Goal: Task Accomplishment & Management: Manage account settings

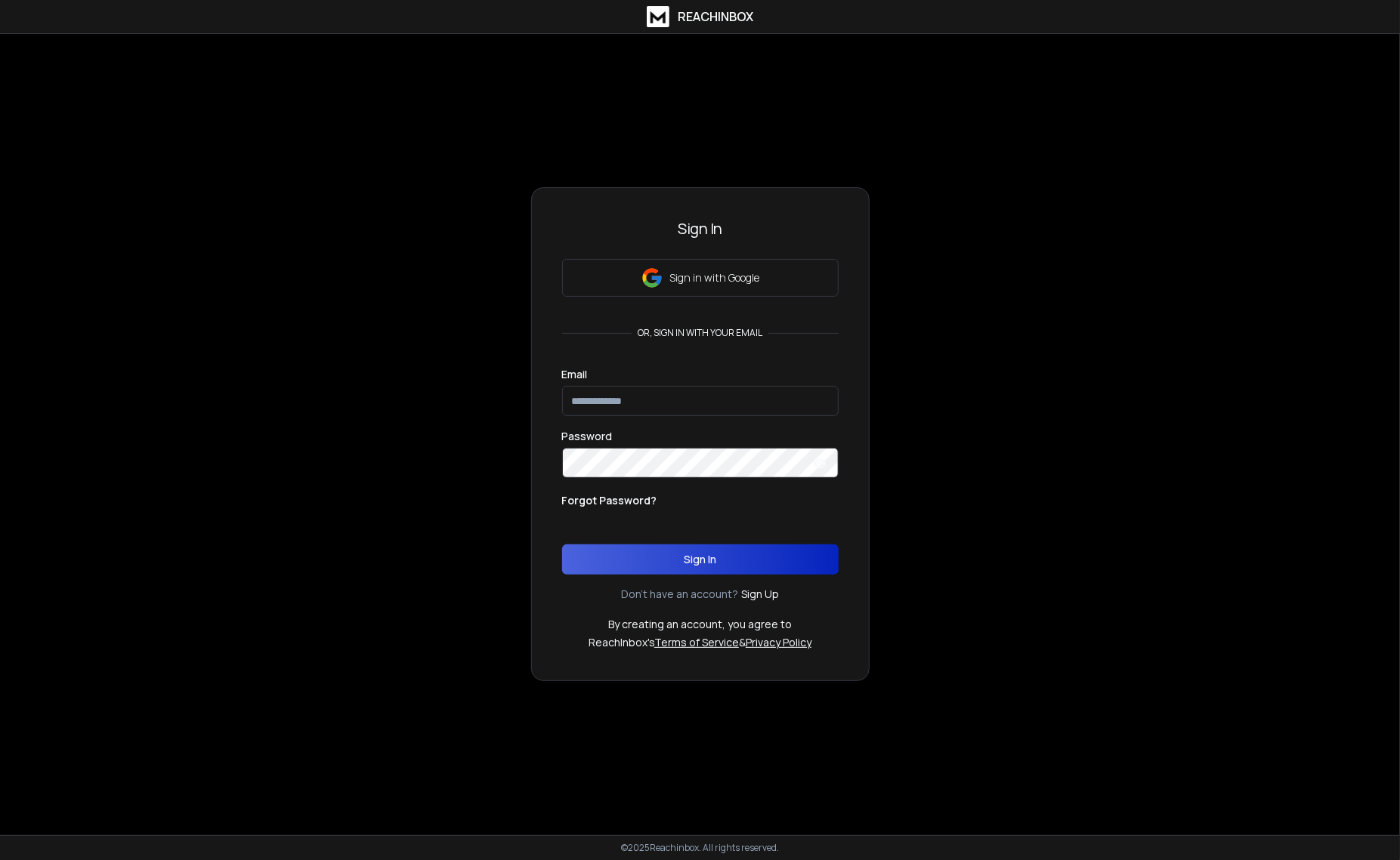
click at [611, 394] on input "email" at bounding box center [700, 402] width 277 height 30
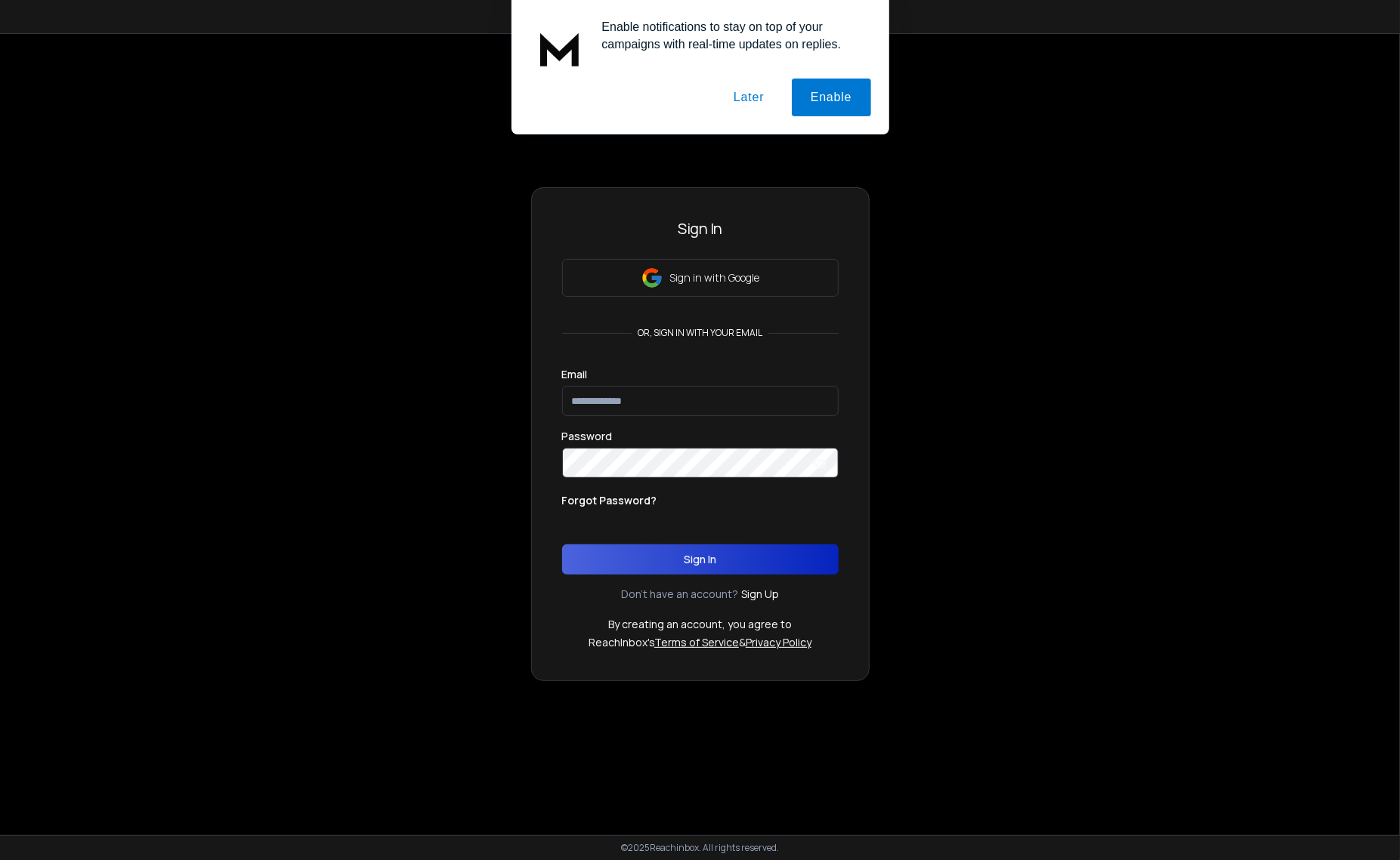
type input "**********"
click at [732, 570] on button "Sign In" at bounding box center [700, 559] width 277 height 30
click at [753, 92] on button "Later" at bounding box center [748, 97] width 68 height 38
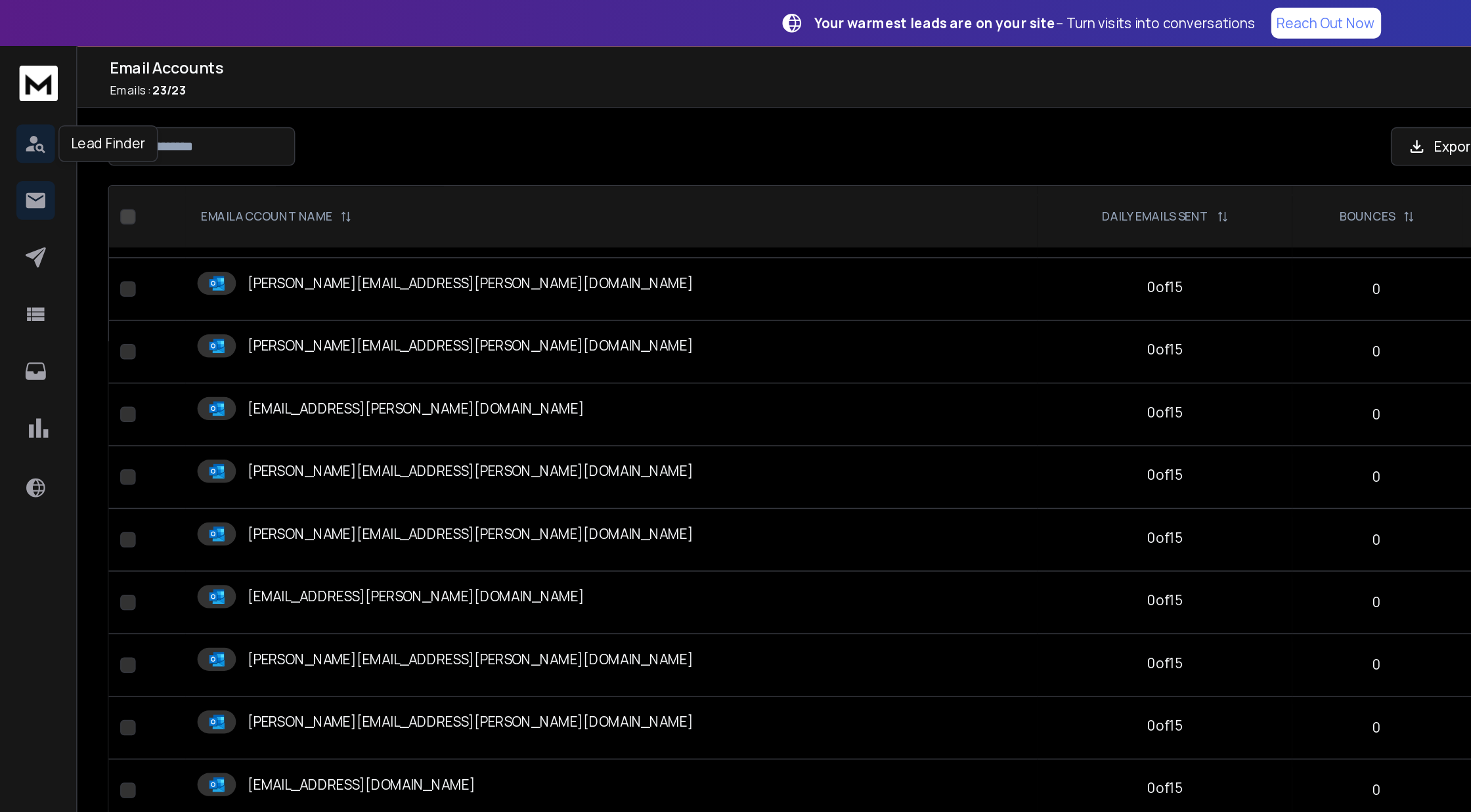
click at [20, 96] on circle at bounding box center [23, 95] width 6 height 6
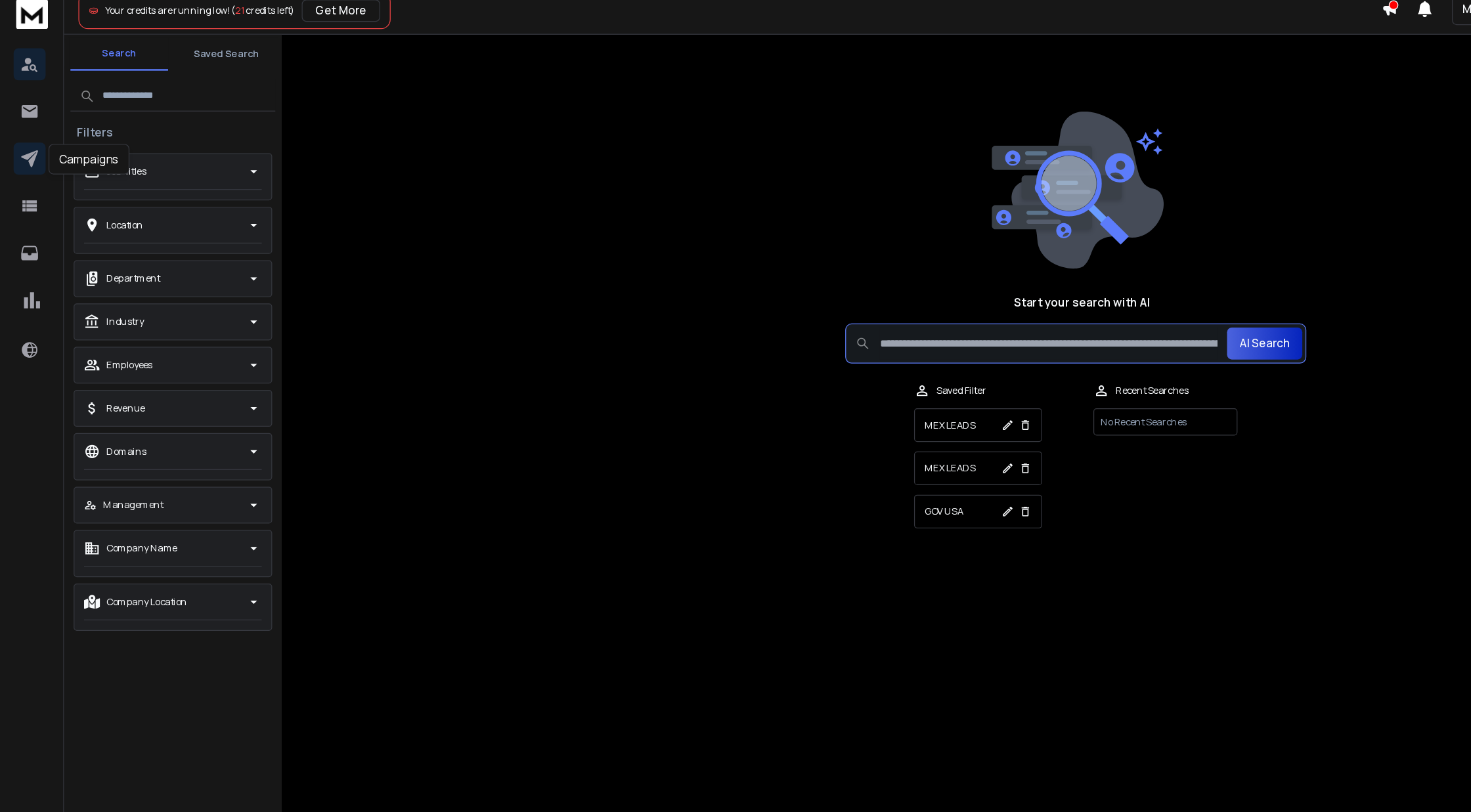
click at [26, 170] on icon at bounding box center [24, 175] width 14 height 14
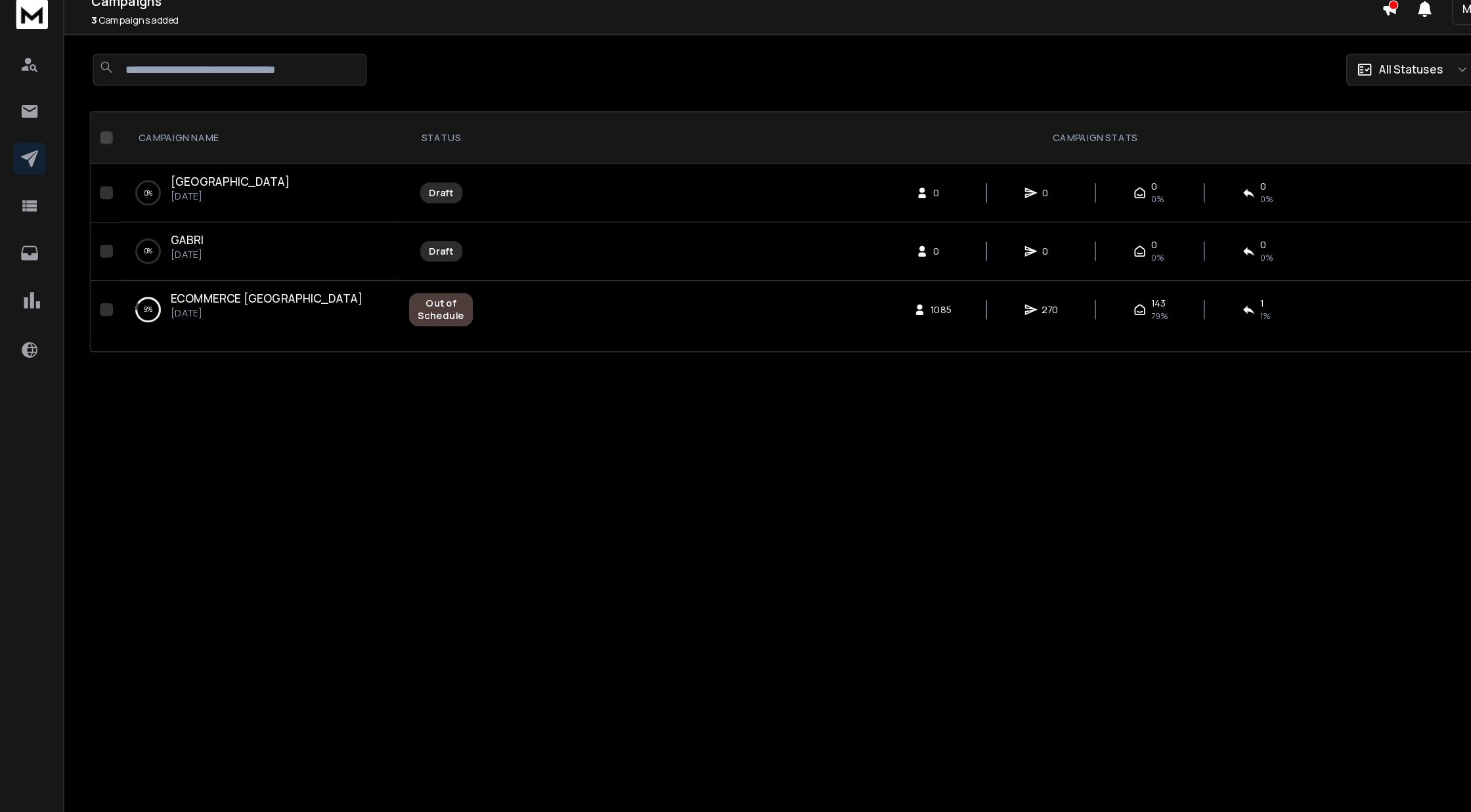
click at [194, 283] on span "ECOMMERCE USA" at bounding box center [219, 290] width 157 height 13
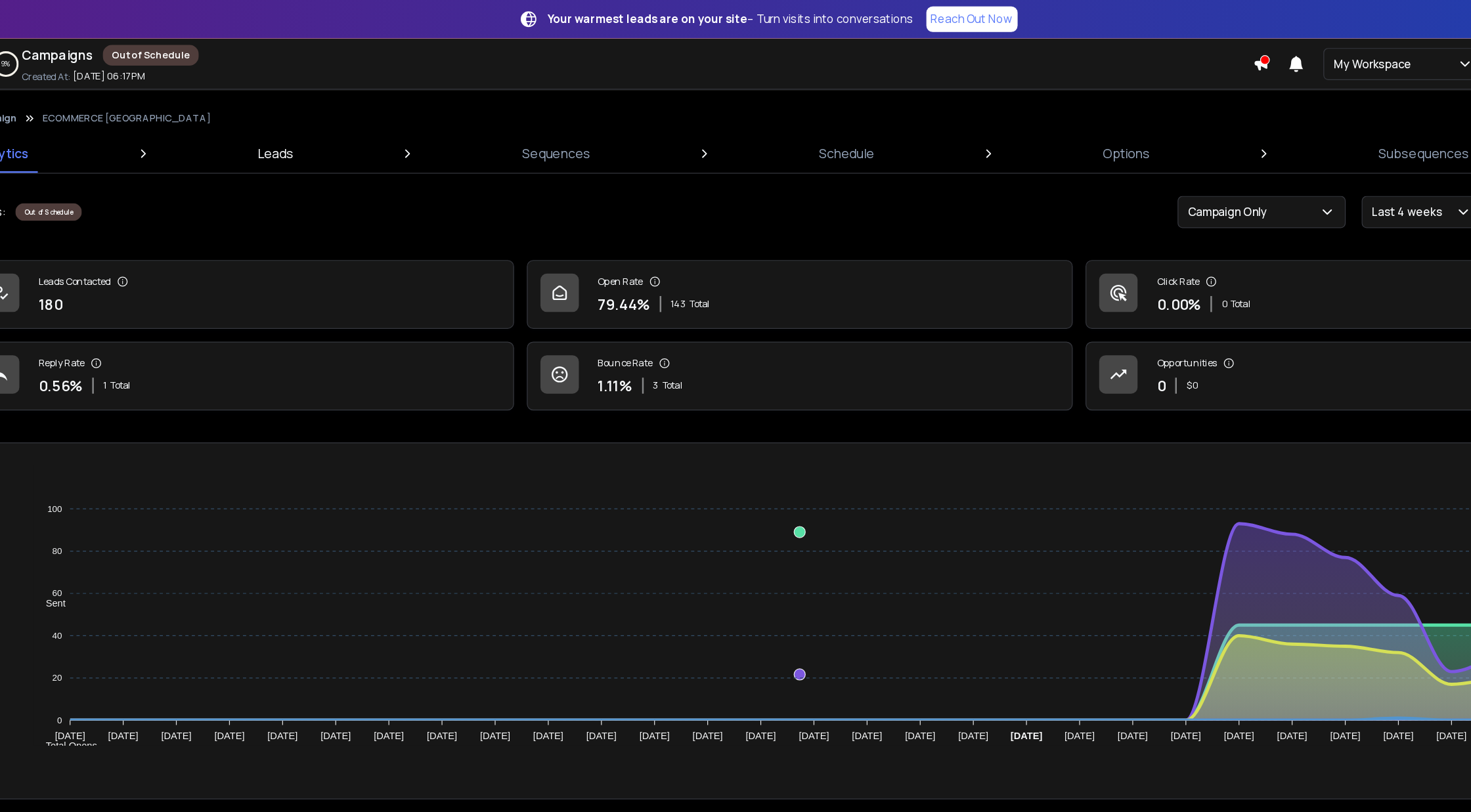
click at [330, 120] on p "Leads" at bounding box center [332, 126] width 29 height 16
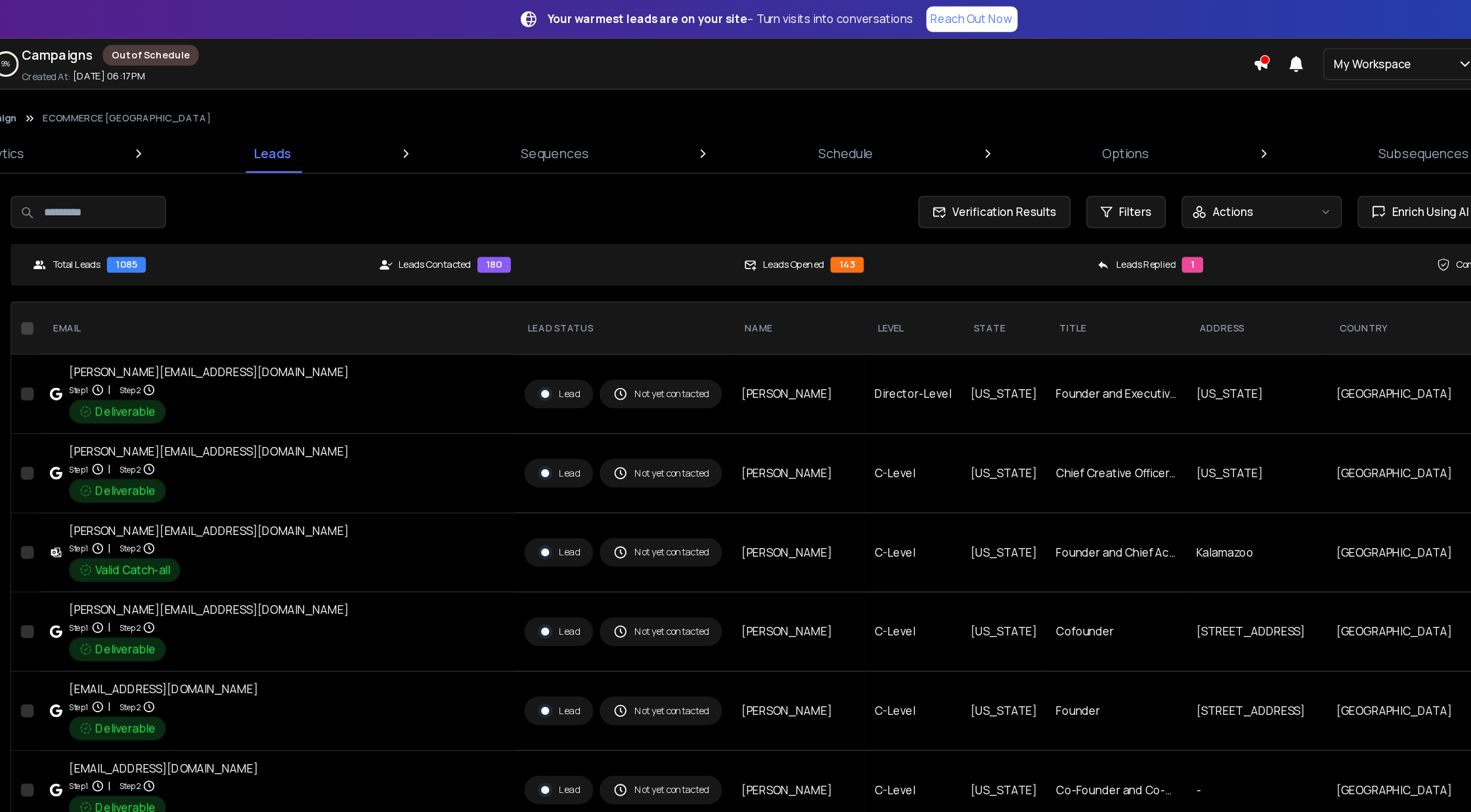
scroll to position [22, 0]
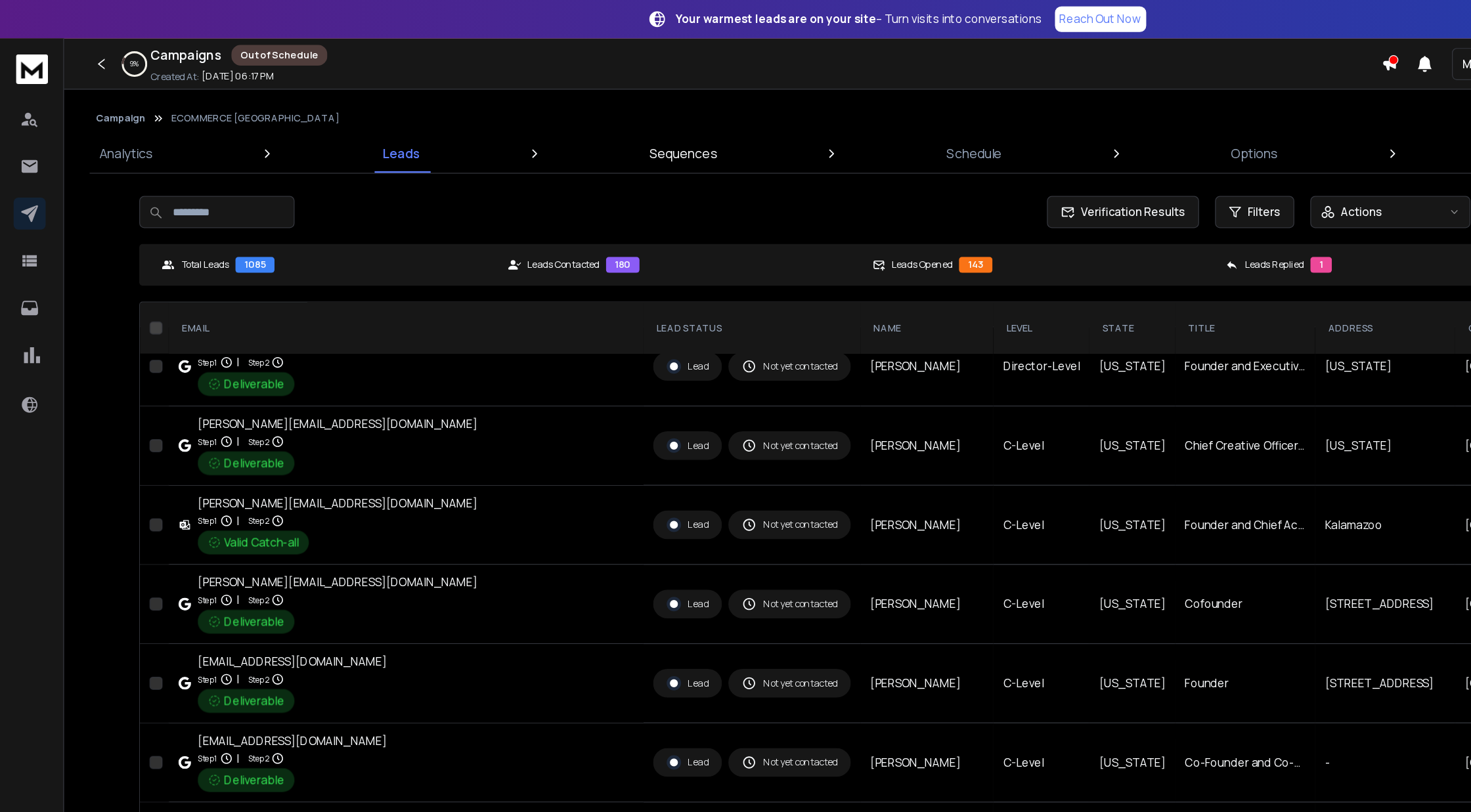
click at [569, 130] on p "Sequences" at bounding box center [560, 126] width 56 height 16
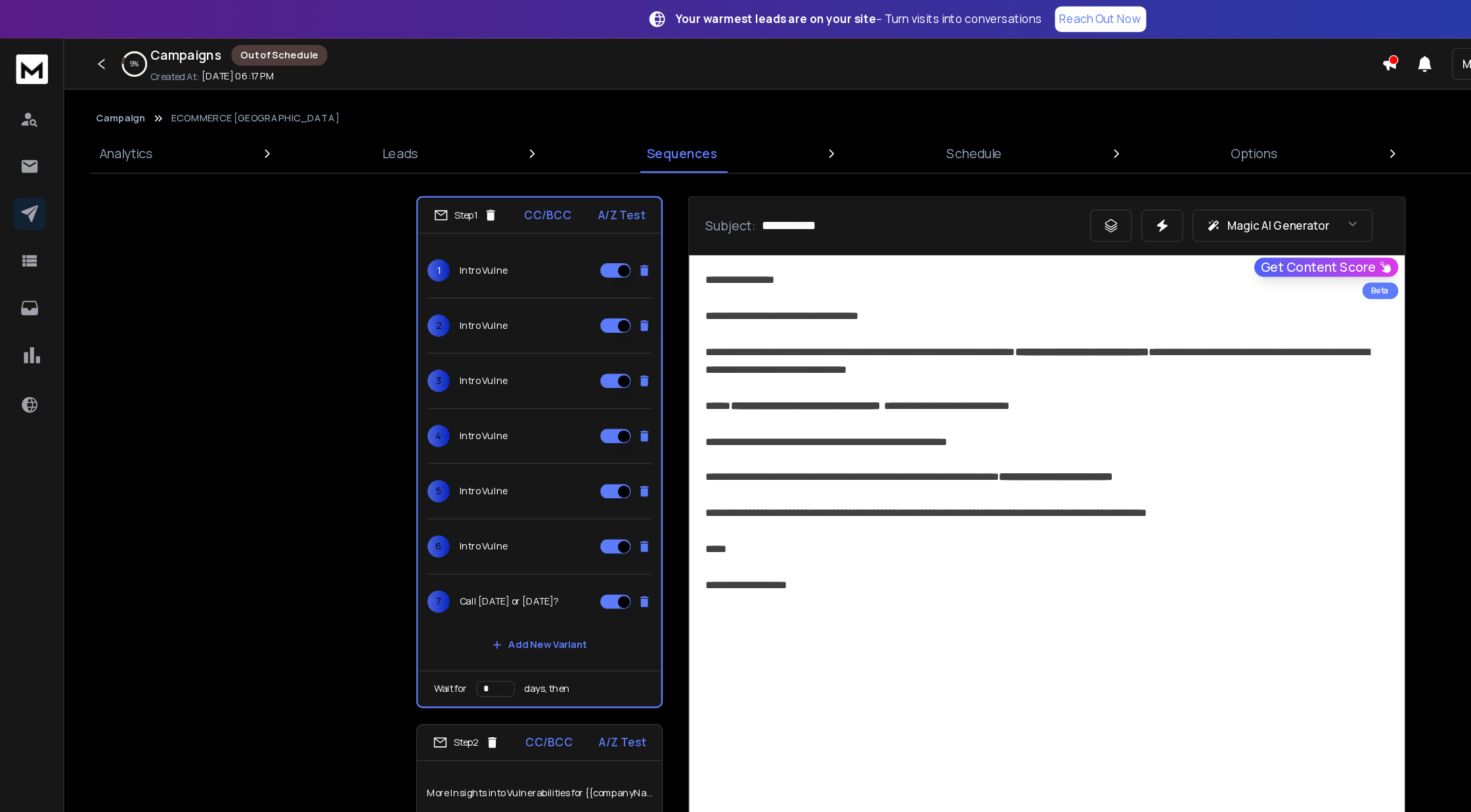
drag, startPoint x: 698, startPoint y: 187, endPoint x: 598, endPoint y: 171, distance: 101.3
click at [598, 171] on div "**********" at bounding box center [858, 185] width 587 height 48
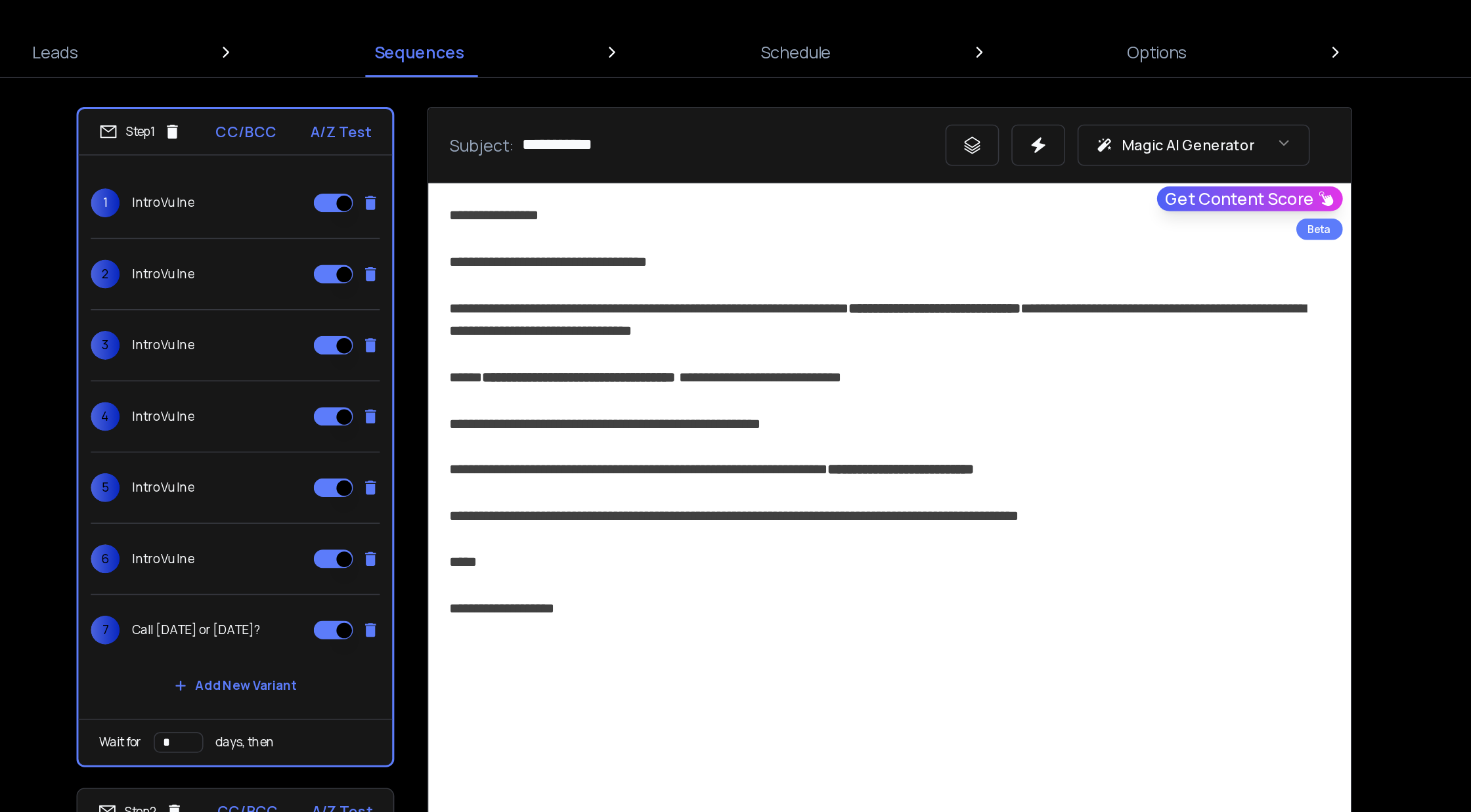
click at [398, 315] on p "Intro Vulne" at bounding box center [396, 312] width 40 height 10
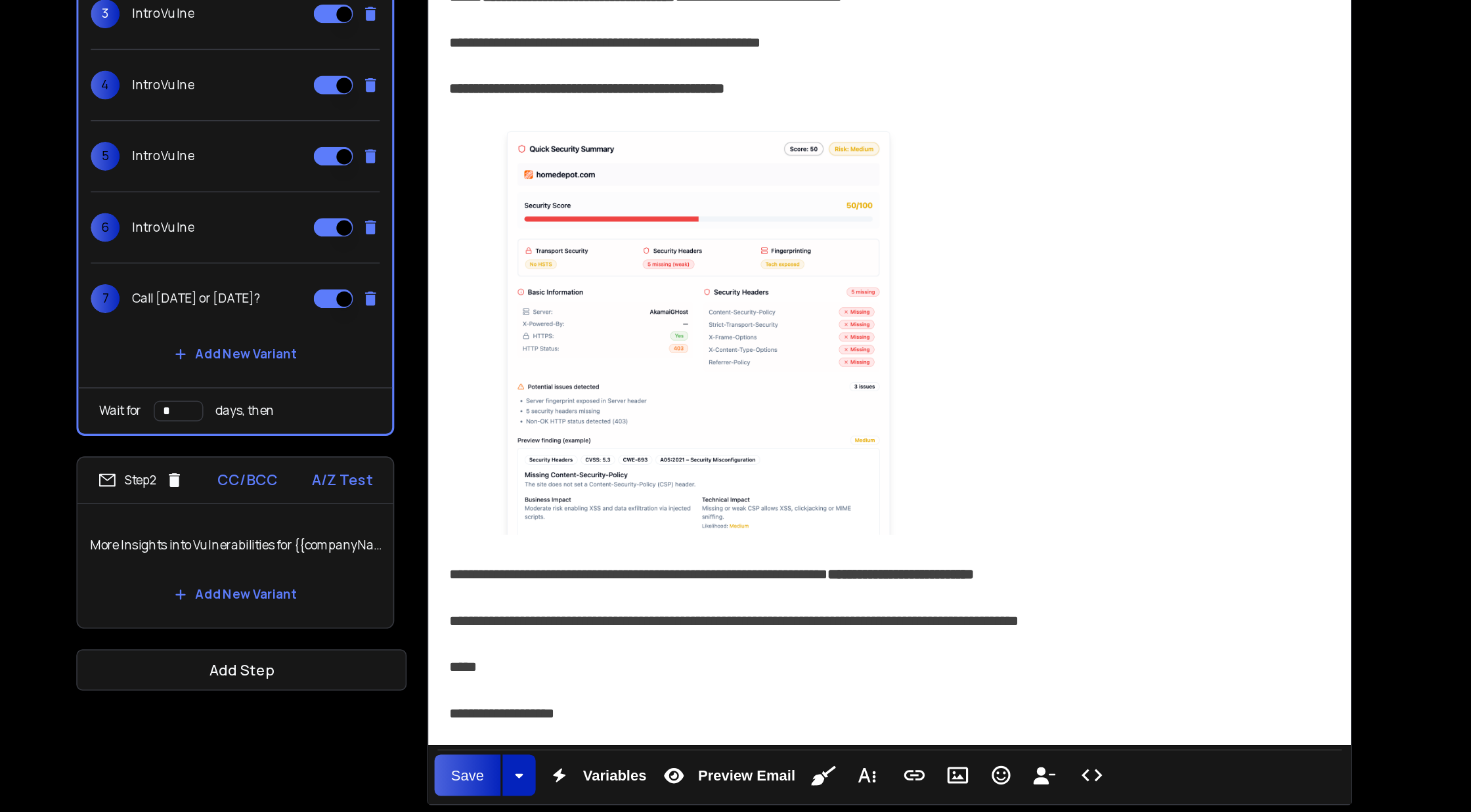
scroll to position [21, 0]
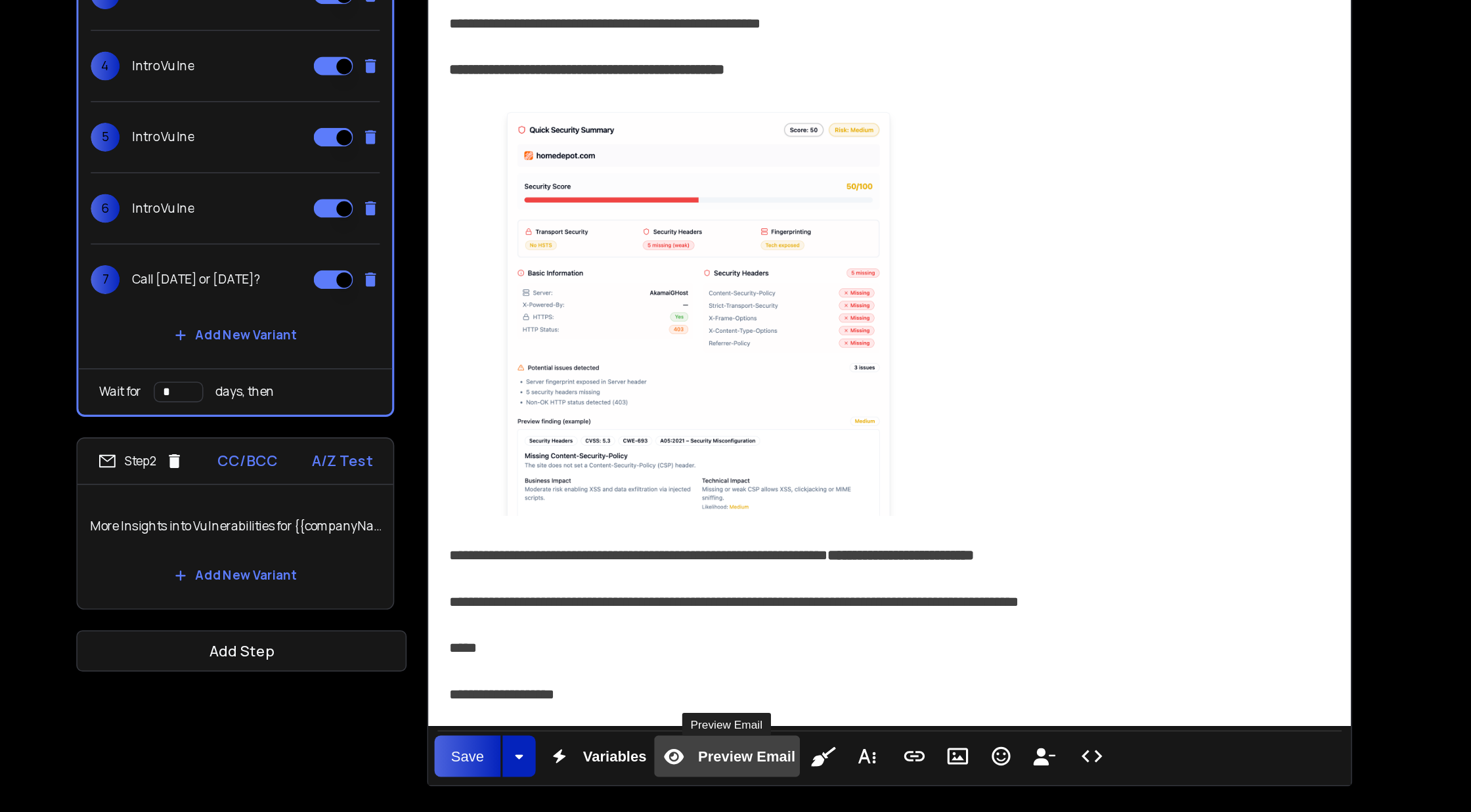
click at [754, 747] on div "Preview Email" at bounding box center [755, 776] width 92 height 22
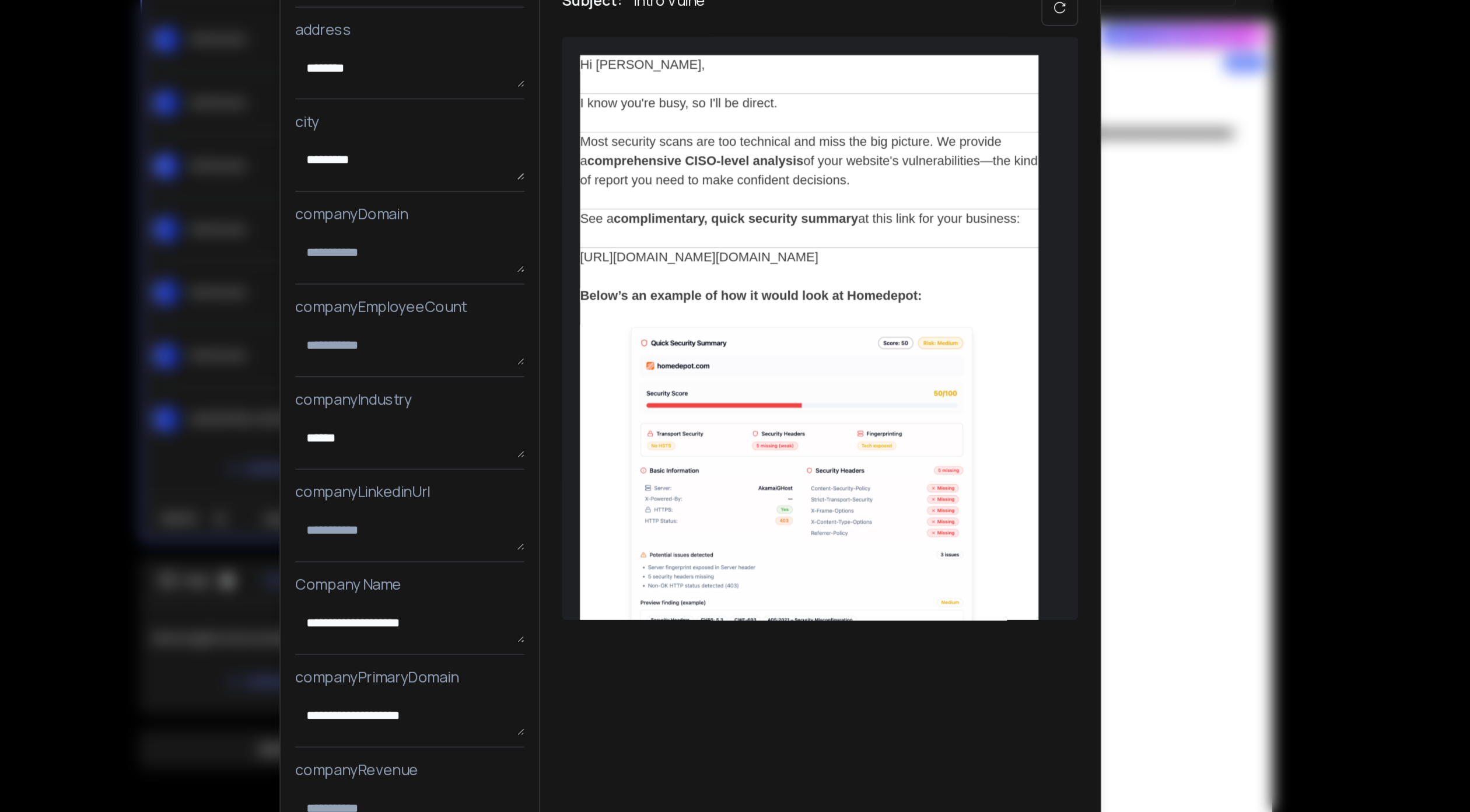
scroll to position [303, 0]
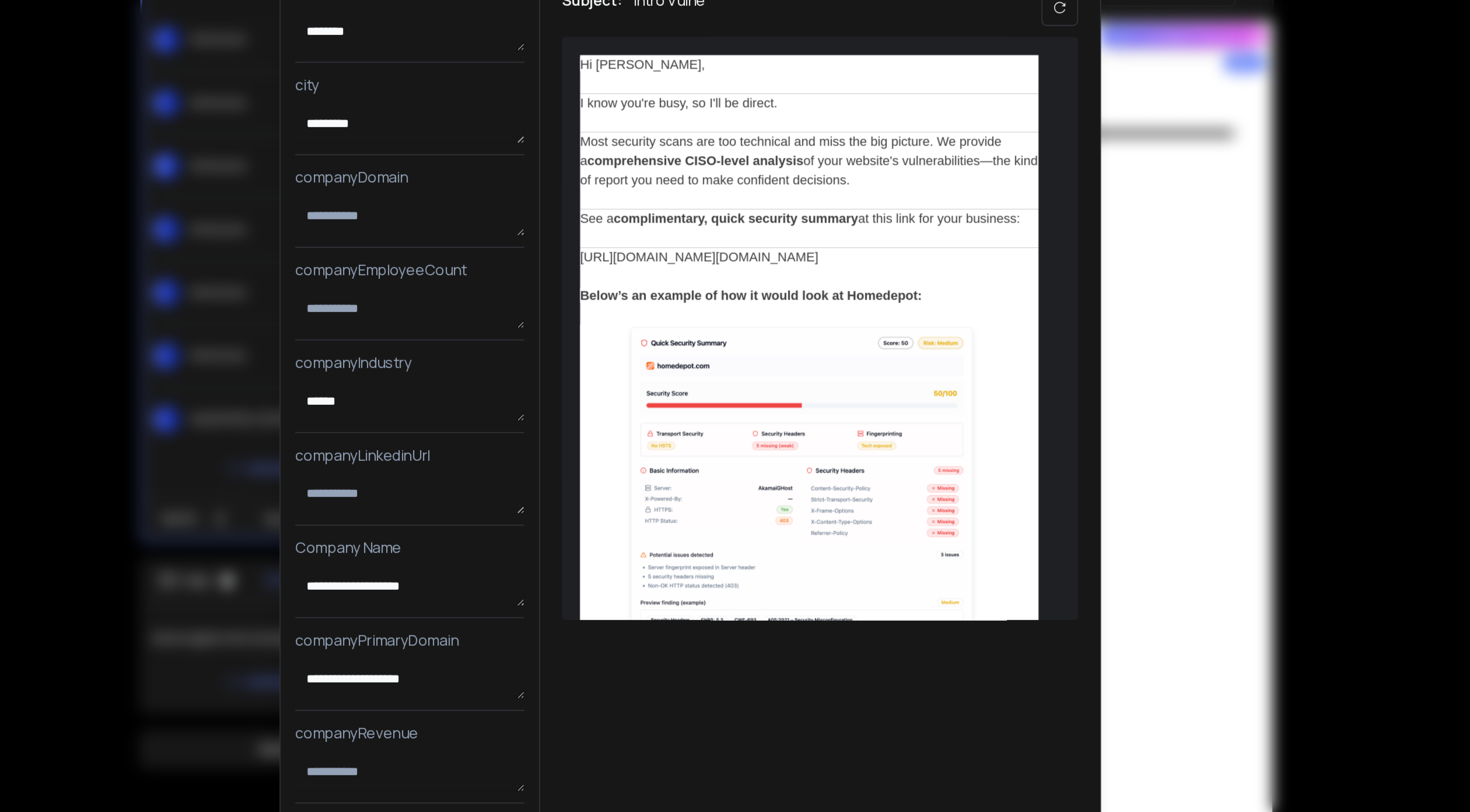
drag, startPoint x: 981, startPoint y: 410, endPoint x: 982, endPoint y: 449, distance: 39.0
click at [982, 449] on div "Send to: Subject: Intro Vulne Hi Ron, I know you're busy, so I'll be direct. Mo…" at bounding box center [818, 343] width 357 height 447
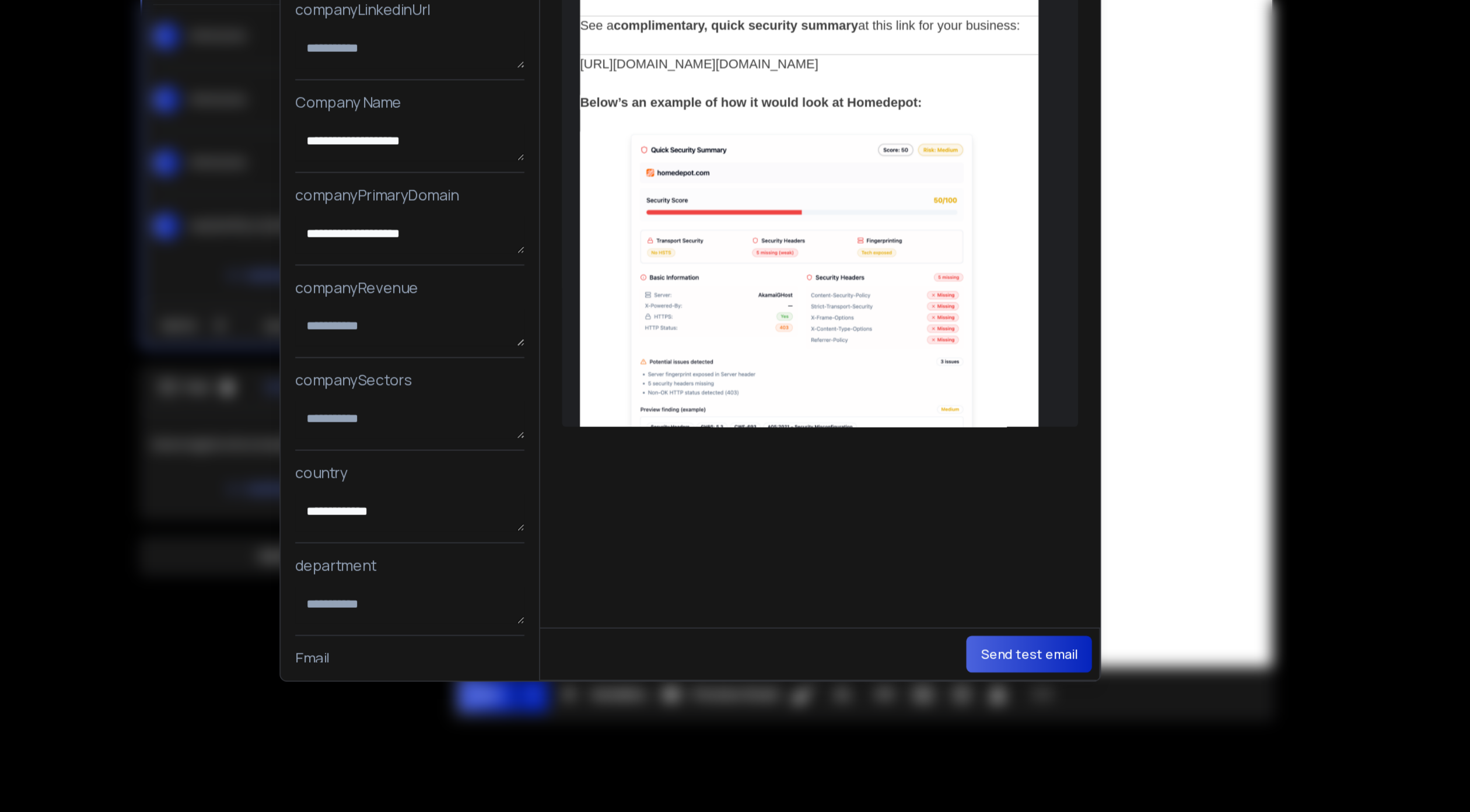
scroll to position [483, 0]
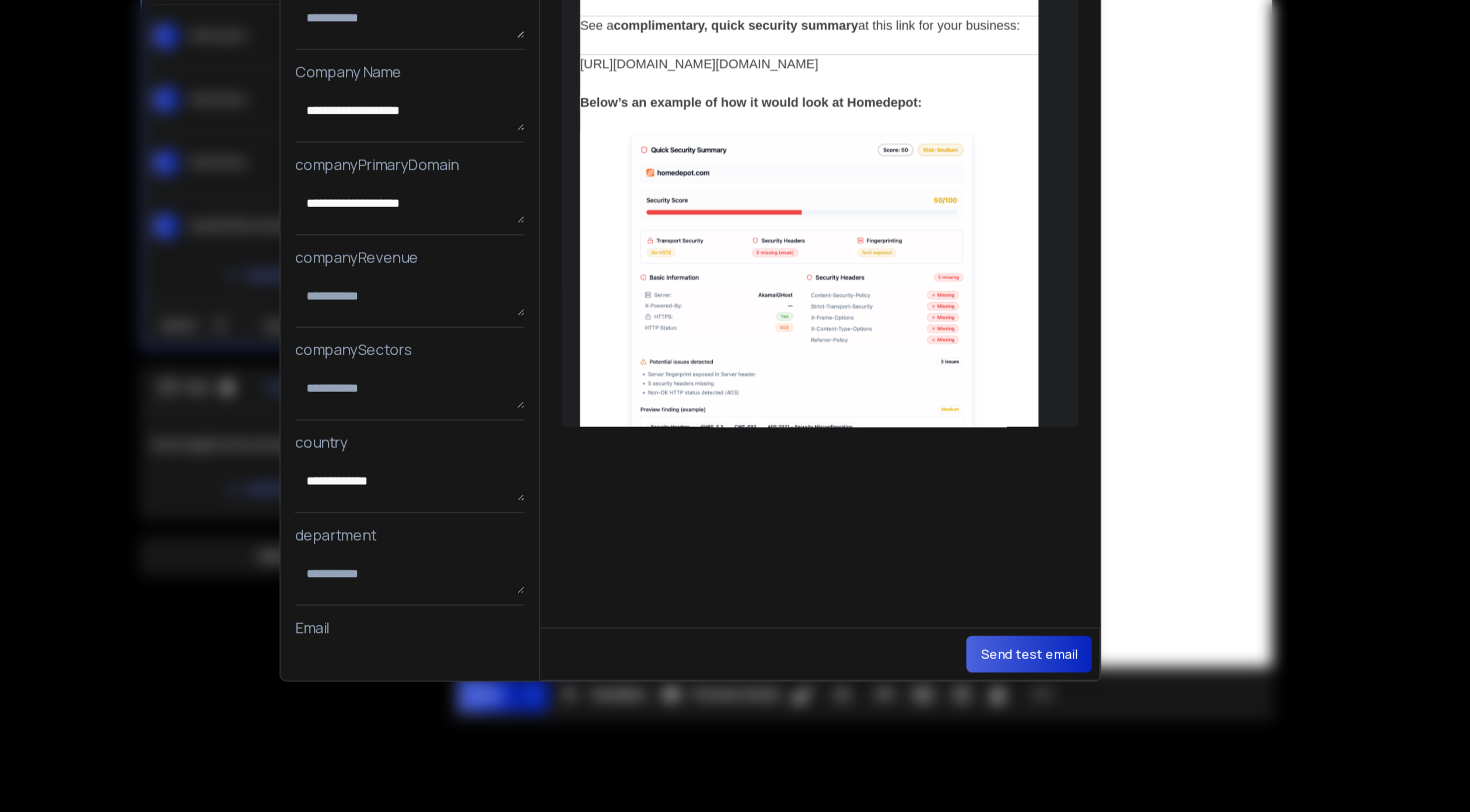
click at [823, 476] on img at bounding box center [808, 494] width 288 height 230
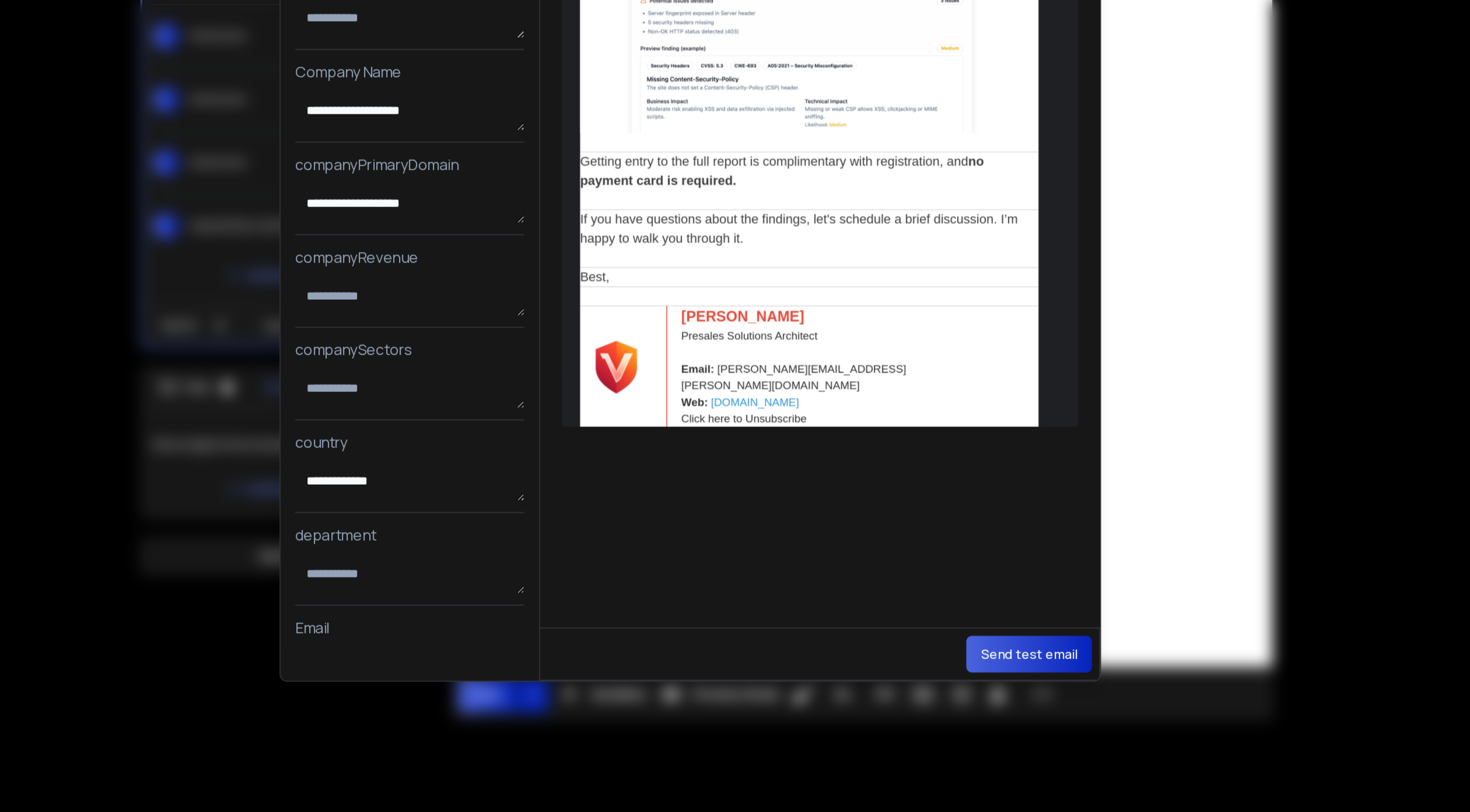
scroll to position [0, 0]
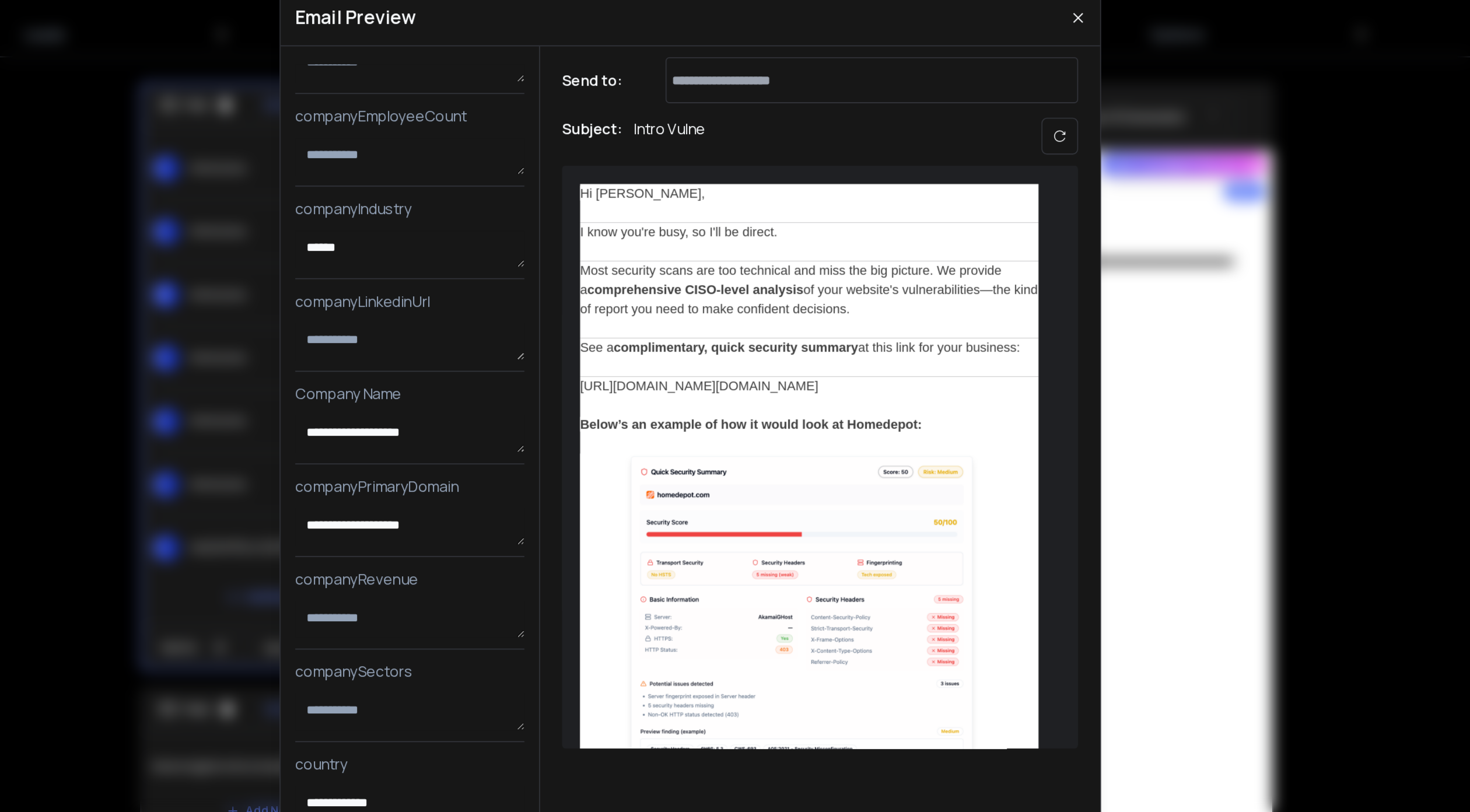
click at [982, 98] on icon at bounding box center [981, 101] width 9 height 9
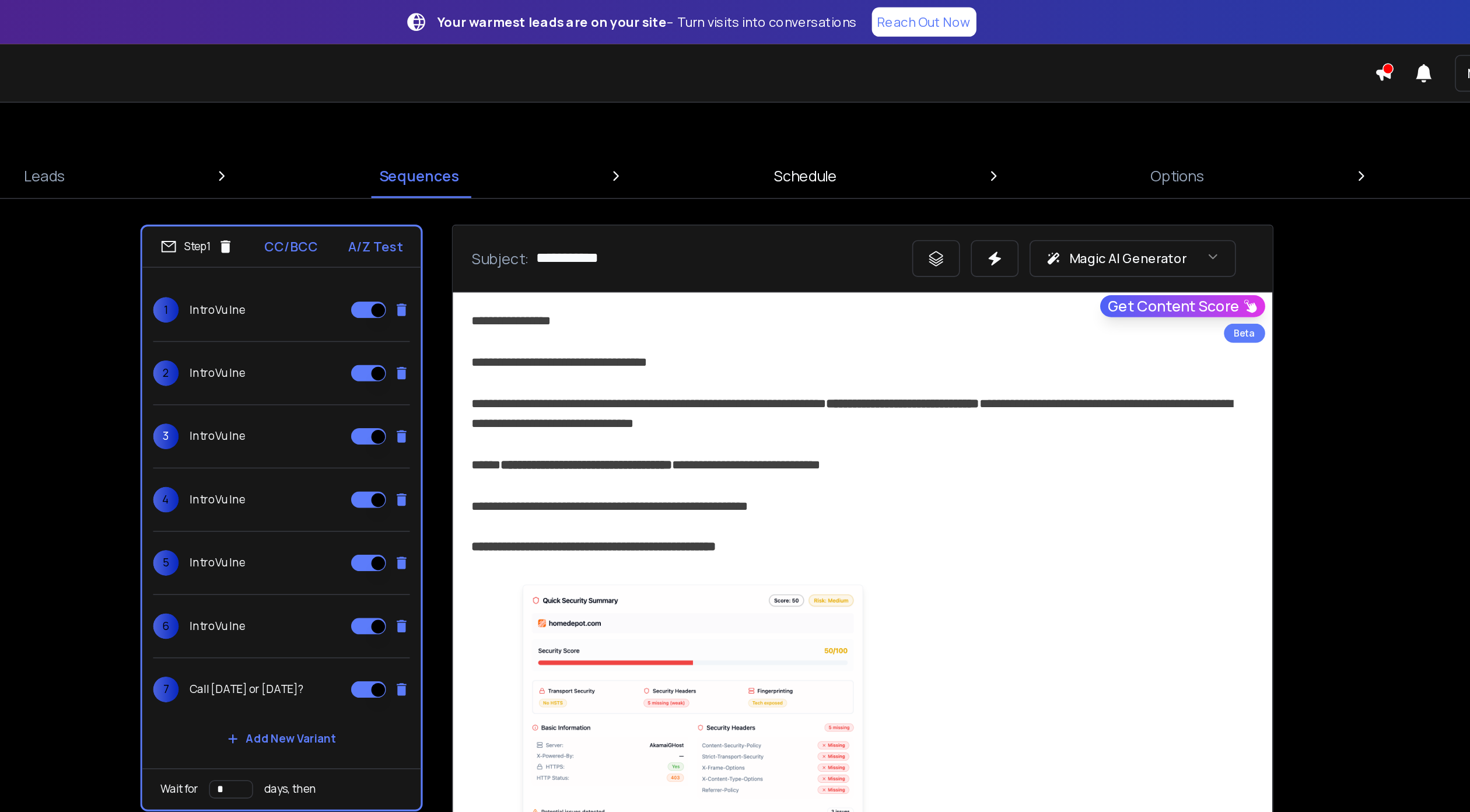
click at [802, 113] on p "Schedule" at bounding box center [808, 112] width 40 height 14
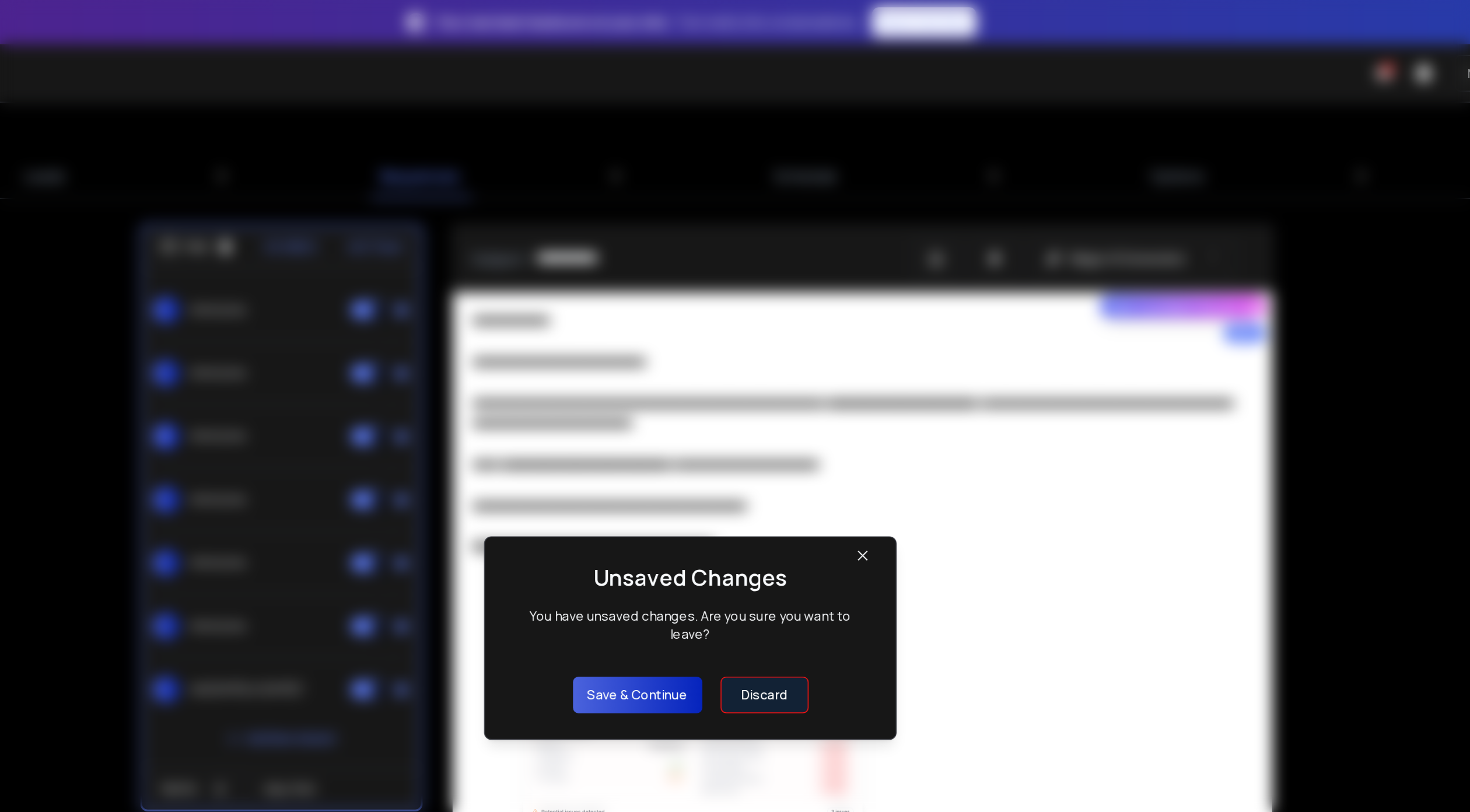
click at [778, 439] on button "Discard" at bounding box center [782, 442] width 56 height 24
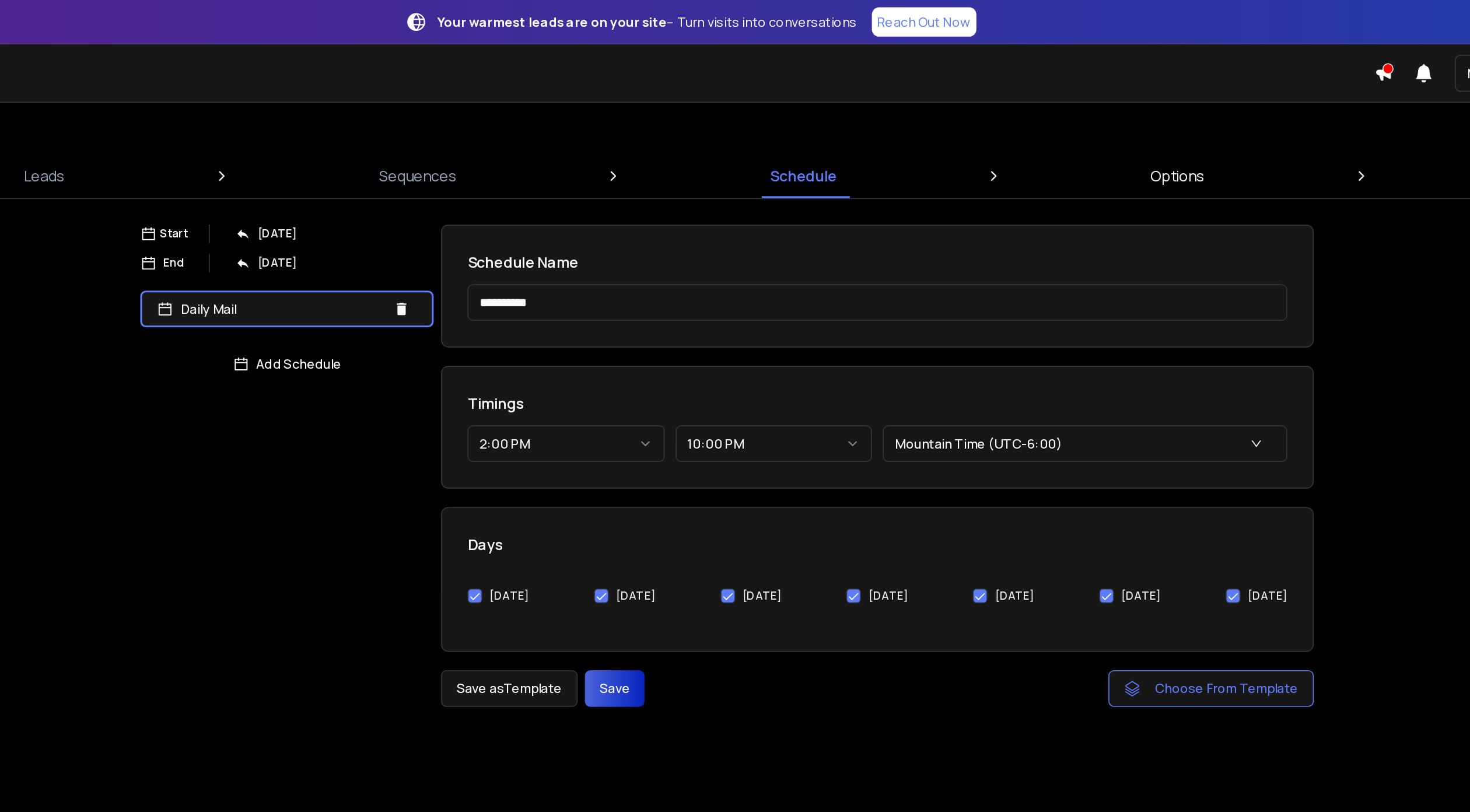
click at [1036, 113] on p "Options" at bounding box center [1045, 112] width 35 height 14
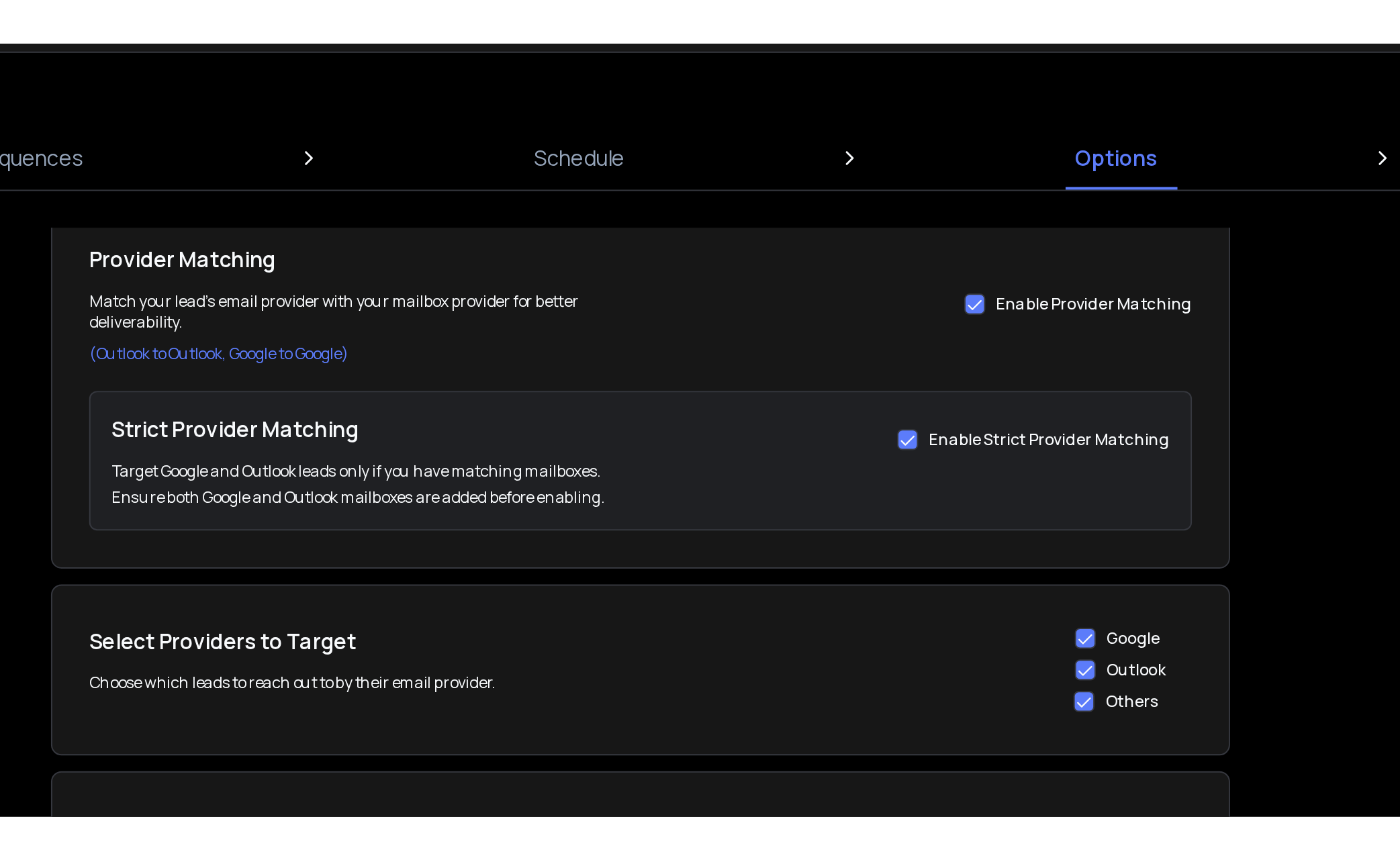
scroll to position [1682, 0]
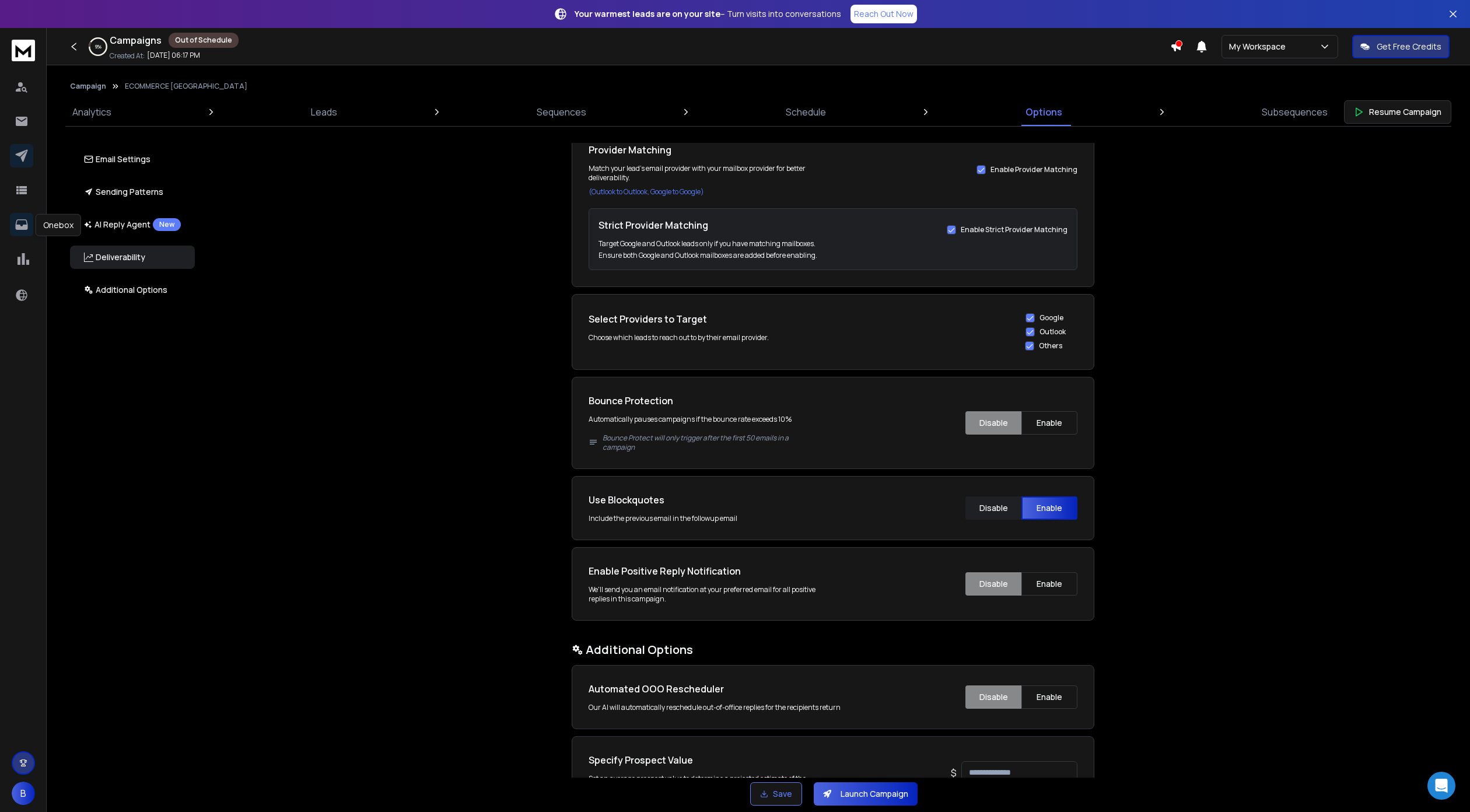
click at [21, 225] on icon at bounding box center [22, 224] width 14 height 14
